Goal: Task Accomplishment & Management: Use online tool/utility

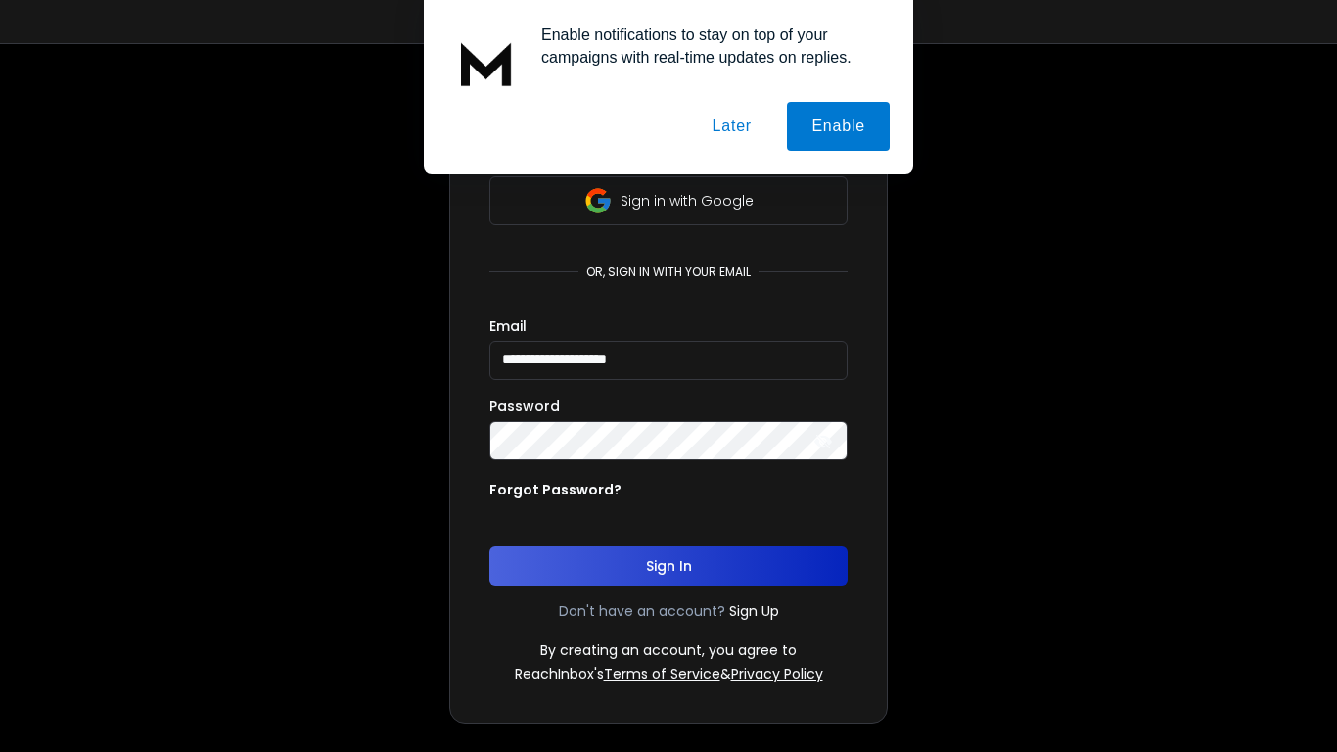
type input "**********"
click at [669, 565] on button "Sign In" at bounding box center [668, 565] width 358 height 39
